Goal: Task Accomplishment & Management: Use online tool/utility

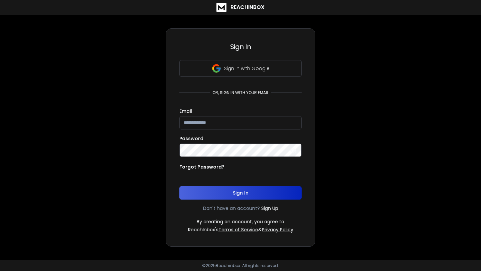
click at [224, 120] on input "email" at bounding box center [240, 122] width 122 height 13
type input "**********"
click at [179, 186] on button "Sign In" at bounding box center [240, 192] width 122 height 13
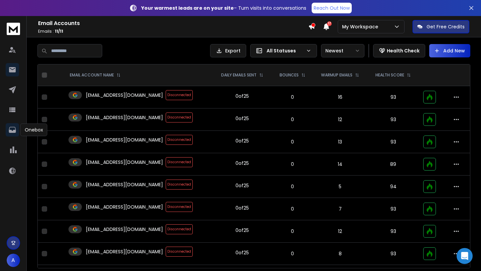
click at [15, 128] on icon at bounding box center [12, 130] width 8 height 8
